Goal: Task Accomplishment & Management: Complete application form

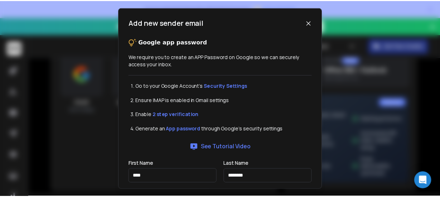
scroll to position [98, 0]
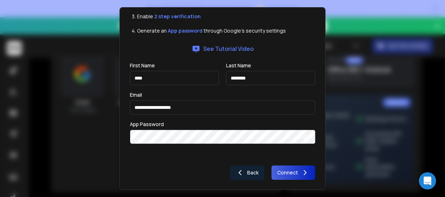
click at [249, 166] on button "Back" at bounding box center [247, 172] width 34 height 14
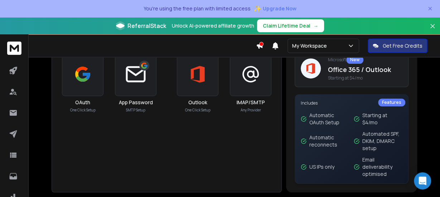
scroll to position [38, 0]
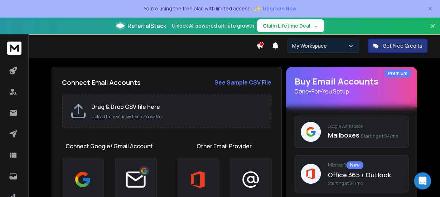
click at [346, 43] on div "My Workspace" at bounding box center [323, 45] width 62 height 7
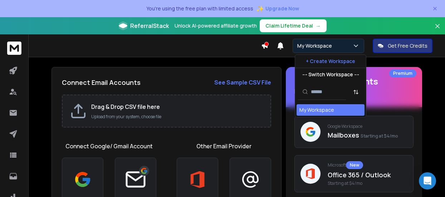
click at [356, 42] on icon "button" at bounding box center [355, 45] width 7 height 7
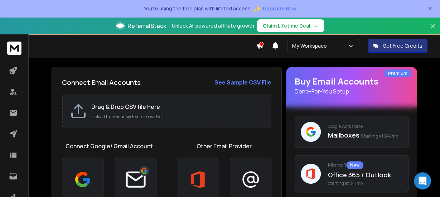
click at [431, 11] on icon "Close notification" at bounding box center [430, 9] width 6 height 6
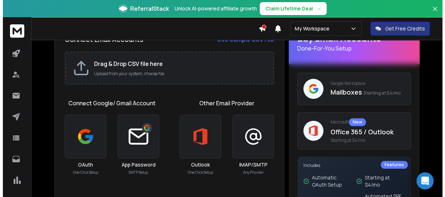
scroll to position [71, 0]
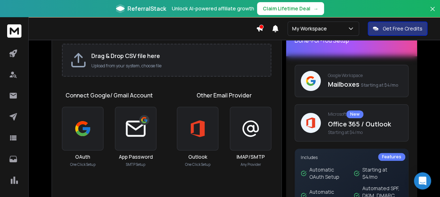
click at [83, 140] on div at bounding box center [82, 129] width 41 height 44
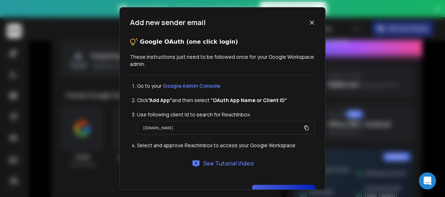
click at [192, 88] on link "Google Admin Console" at bounding box center [191, 85] width 57 height 7
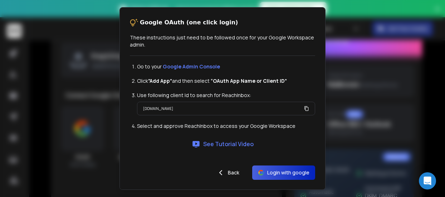
scroll to position [0, 0]
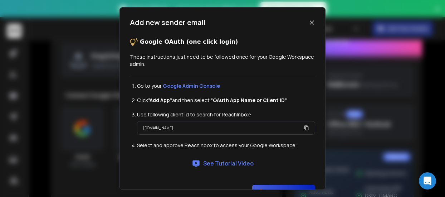
click at [311, 22] on icon at bounding box center [312, 22] width 6 height 6
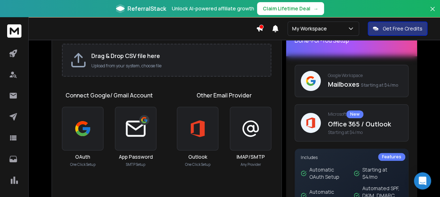
click at [134, 118] on icon at bounding box center [135, 128] width 21 height 21
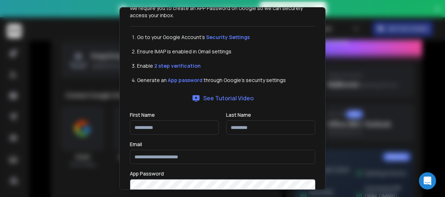
scroll to position [98, 0]
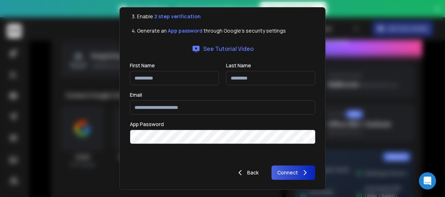
click at [157, 80] on input "text" at bounding box center [174, 78] width 89 height 14
type input "****"
type input "********"
click at [165, 112] on input "email" at bounding box center [222, 107] width 185 height 14
type input "**********"
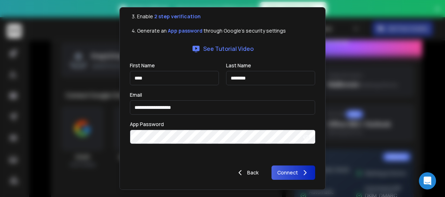
scroll to position [75, 0]
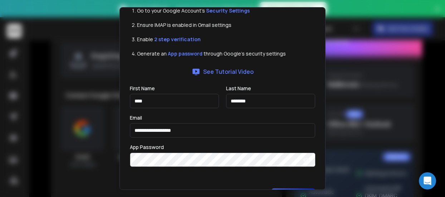
click at [208, 73] on link "See Tutorial Video" at bounding box center [223, 71] width 62 height 9
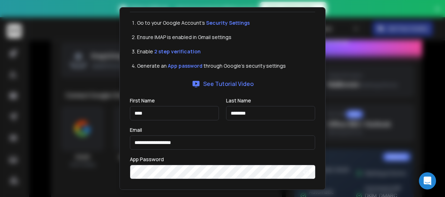
scroll to position [0, 0]
